Goal: Navigation & Orientation: Understand site structure

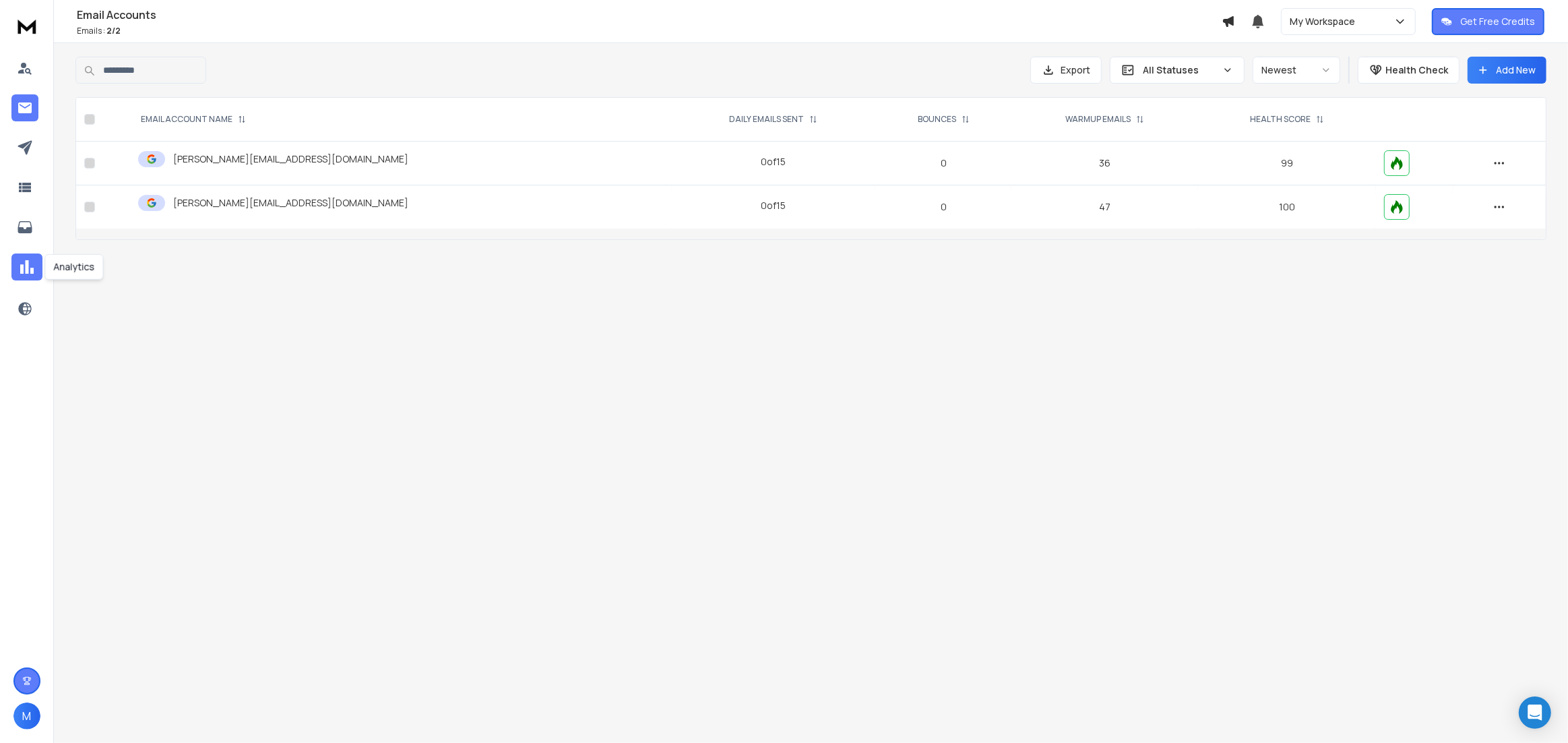
click at [23, 264] on icon at bounding box center [27, 267] width 20 height 20
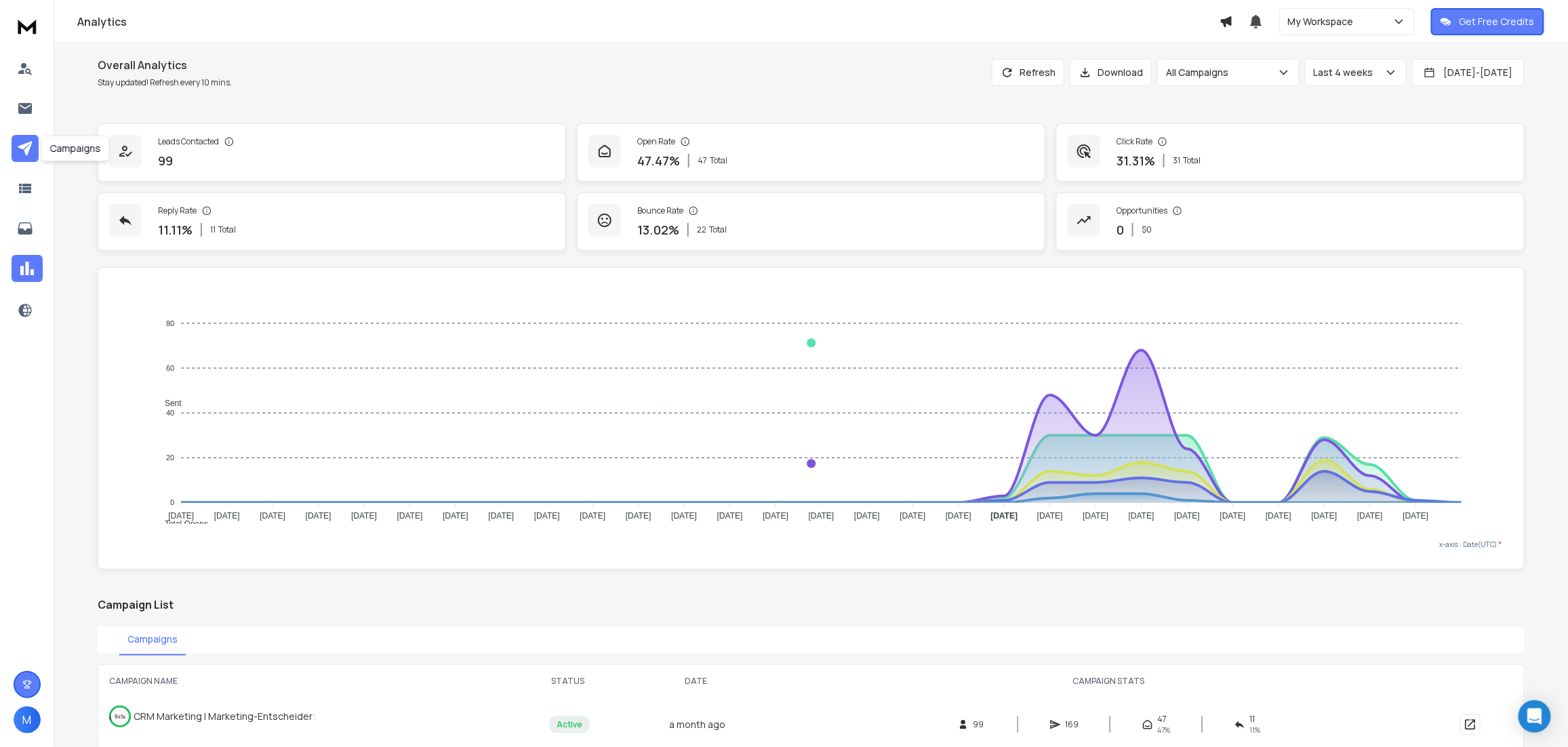
click at [21, 144] on icon at bounding box center [25, 148] width 14 height 14
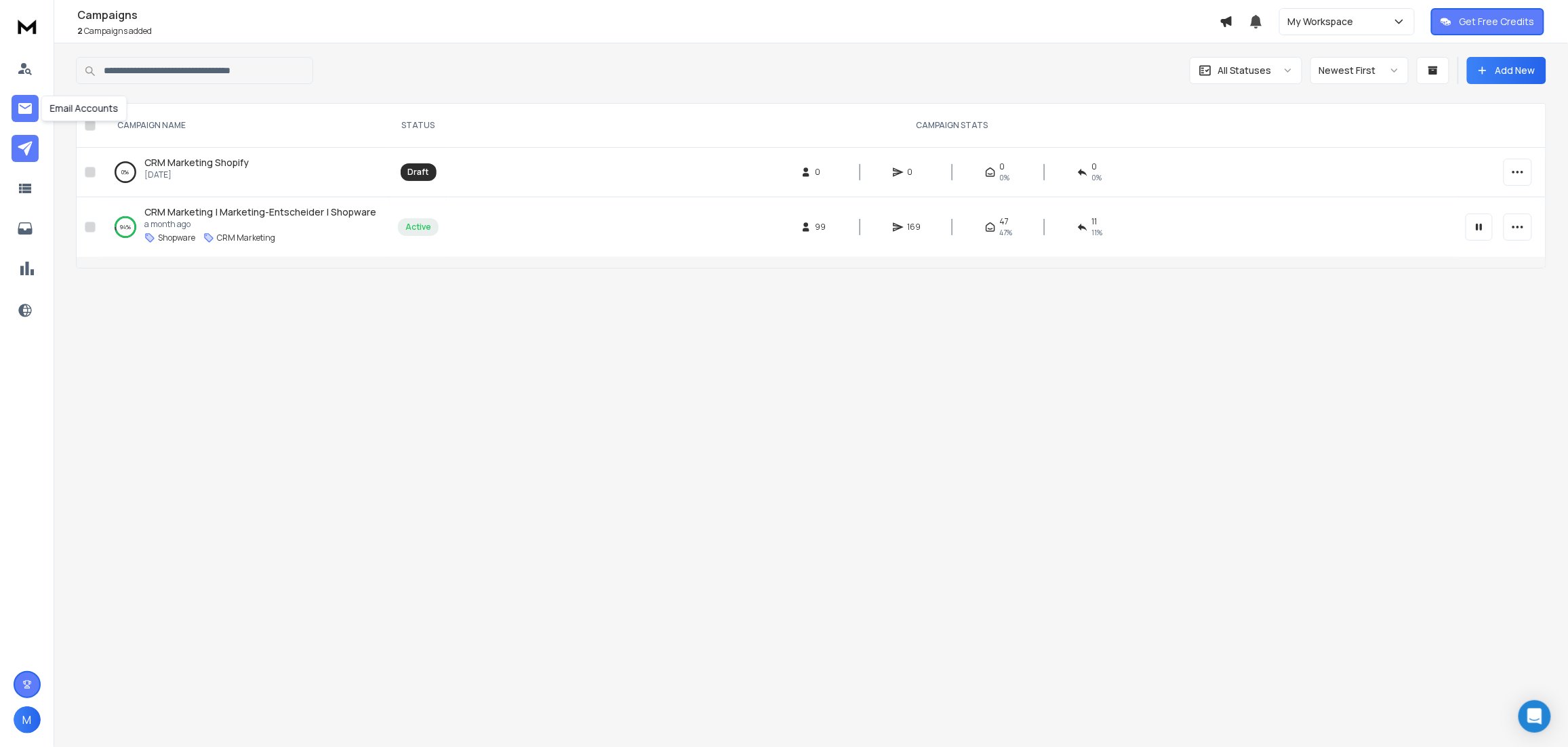
click at [20, 110] on icon at bounding box center [25, 108] width 14 height 11
